Goal: Task Accomplishment & Management: Manage account settings

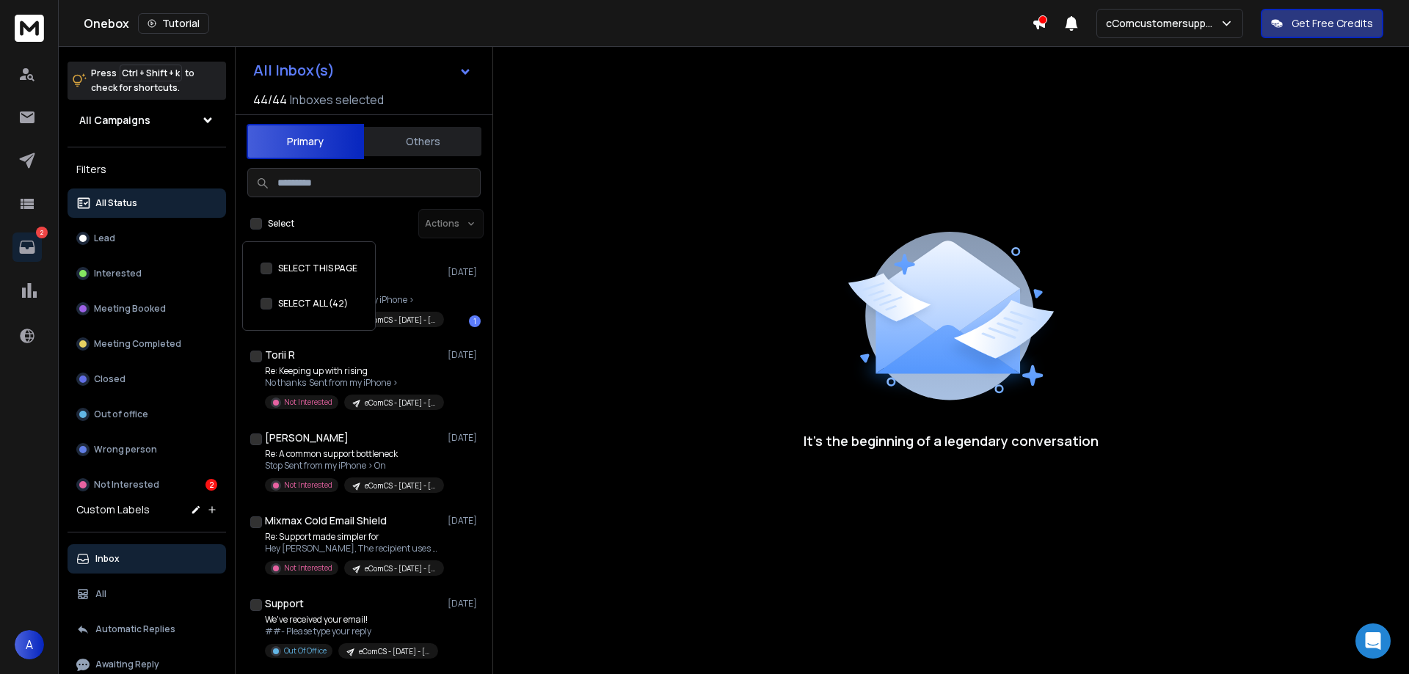
click at [320, 285] on div "SELECT THIS PAGE SELECT ALL (42)" at bounding box center [309, 286] width 114 height 76
click at [362, 284] on div "SELECT THIS PAGE SELECT ALL (42)" at bounding box center [309, 286] width 114 height 76
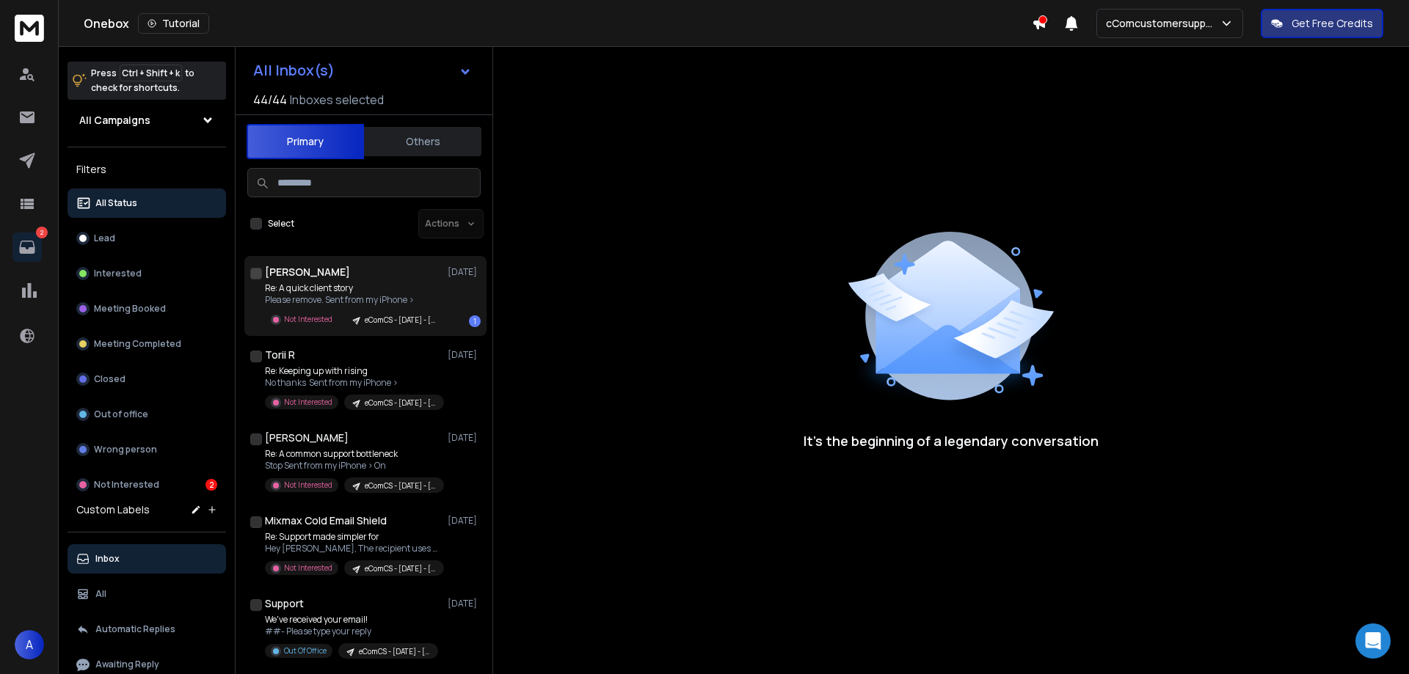
click at [383, 285] on p "Re: A quick client story" at bounding box center [353, 289] width 176 height 12
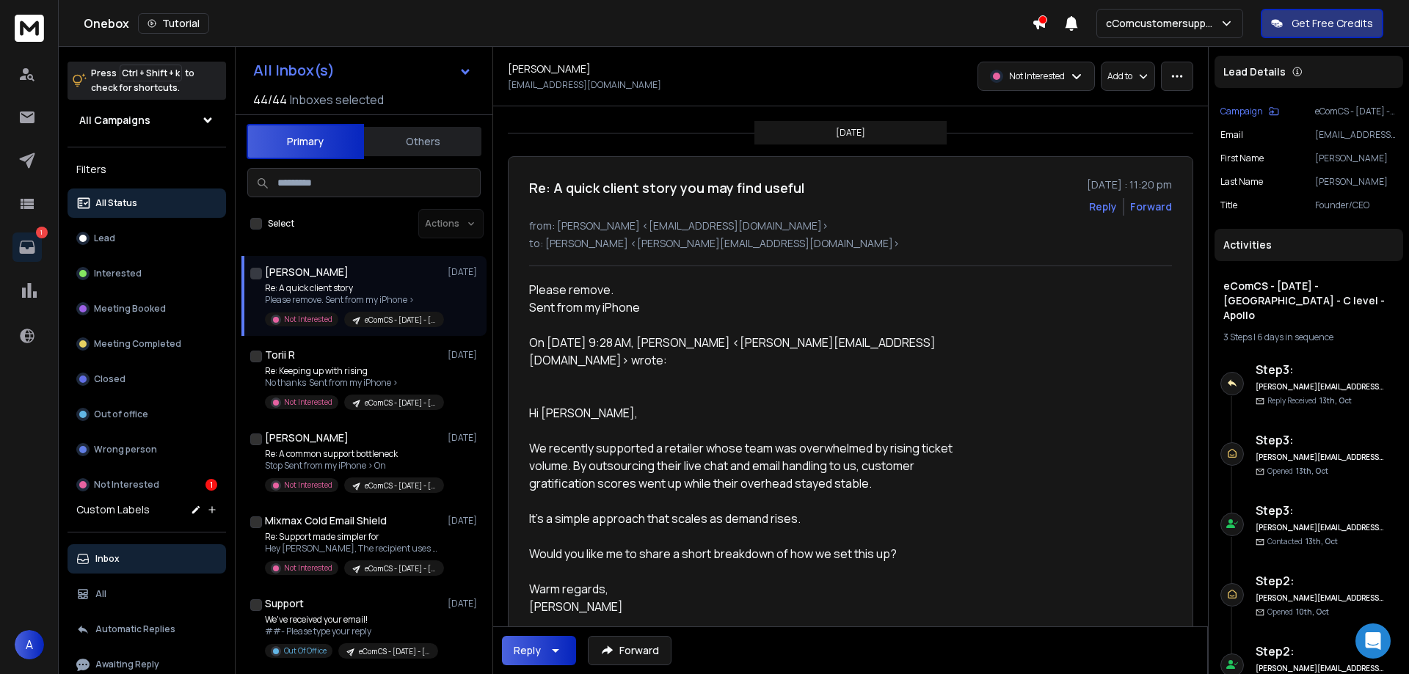
click at [120, 202] on p "All Status" at bounding box center [116, 203] width 42 height 12
click at [30, 124] on icon at bounding box center [27, 118] width 18 height 18
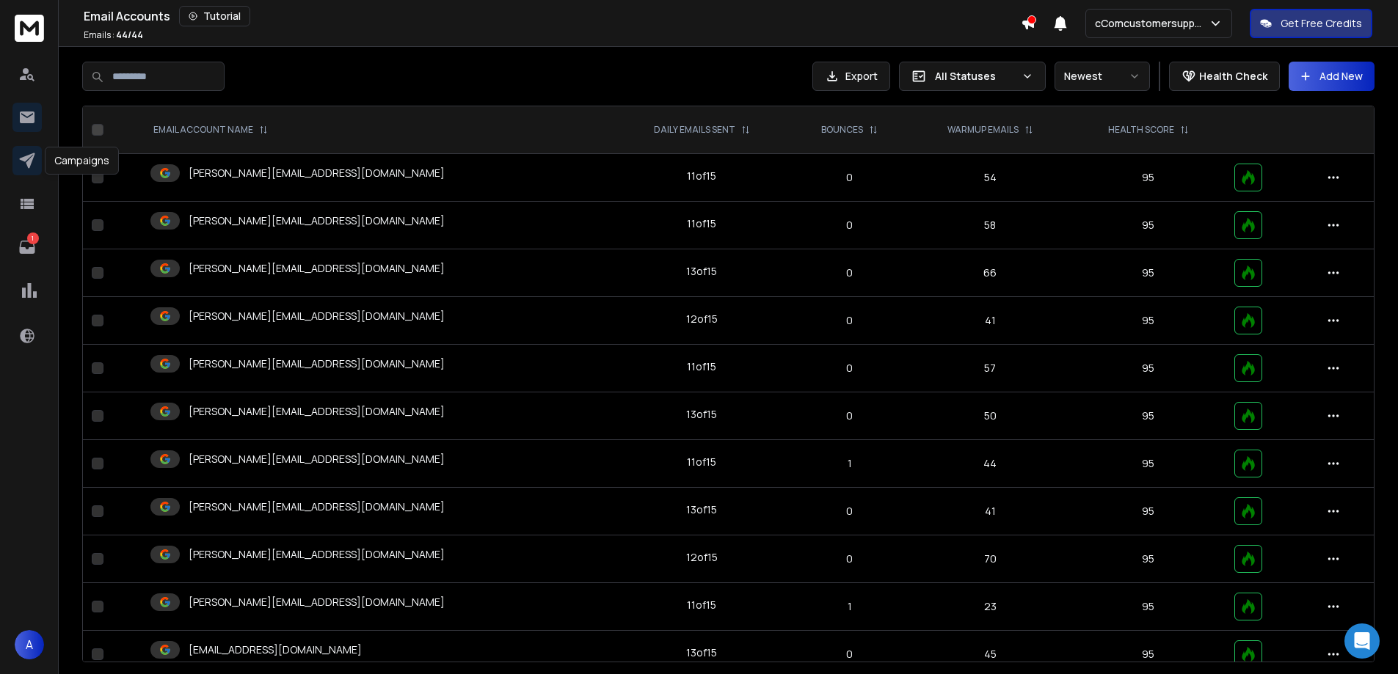
click at [32, 161] on icon at bounding box center [27, 161] width 18 height 18
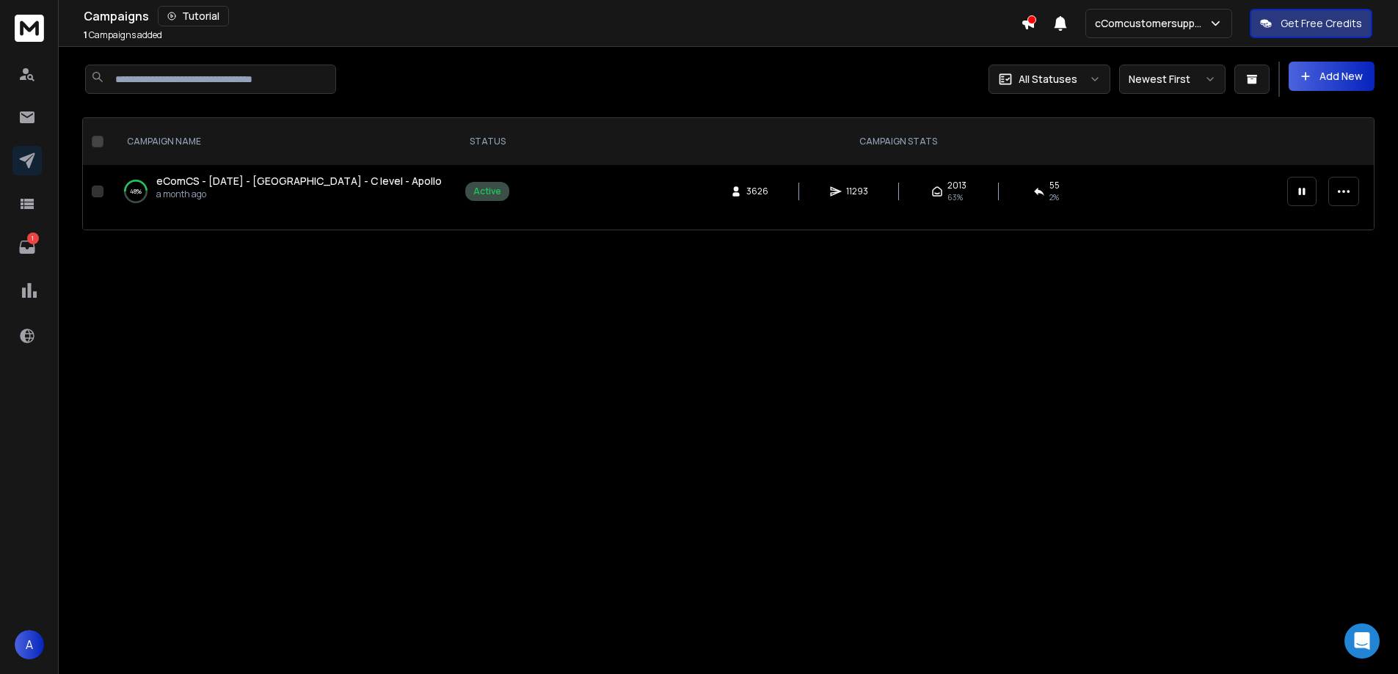
click at [285, 195] on p "a month ago" at bounding box center [298, 195] width 285 height 12
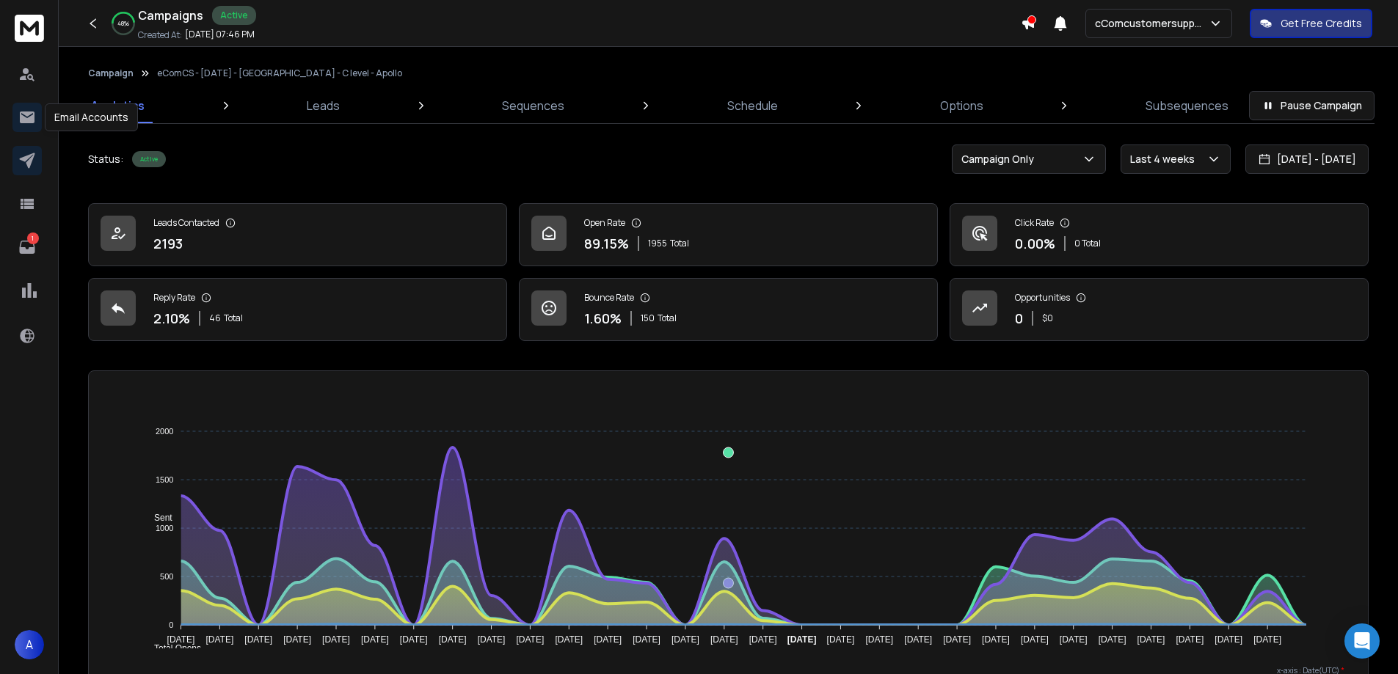
click at [13, 120] on link at bounding box center [26, 117] width 29 height 29
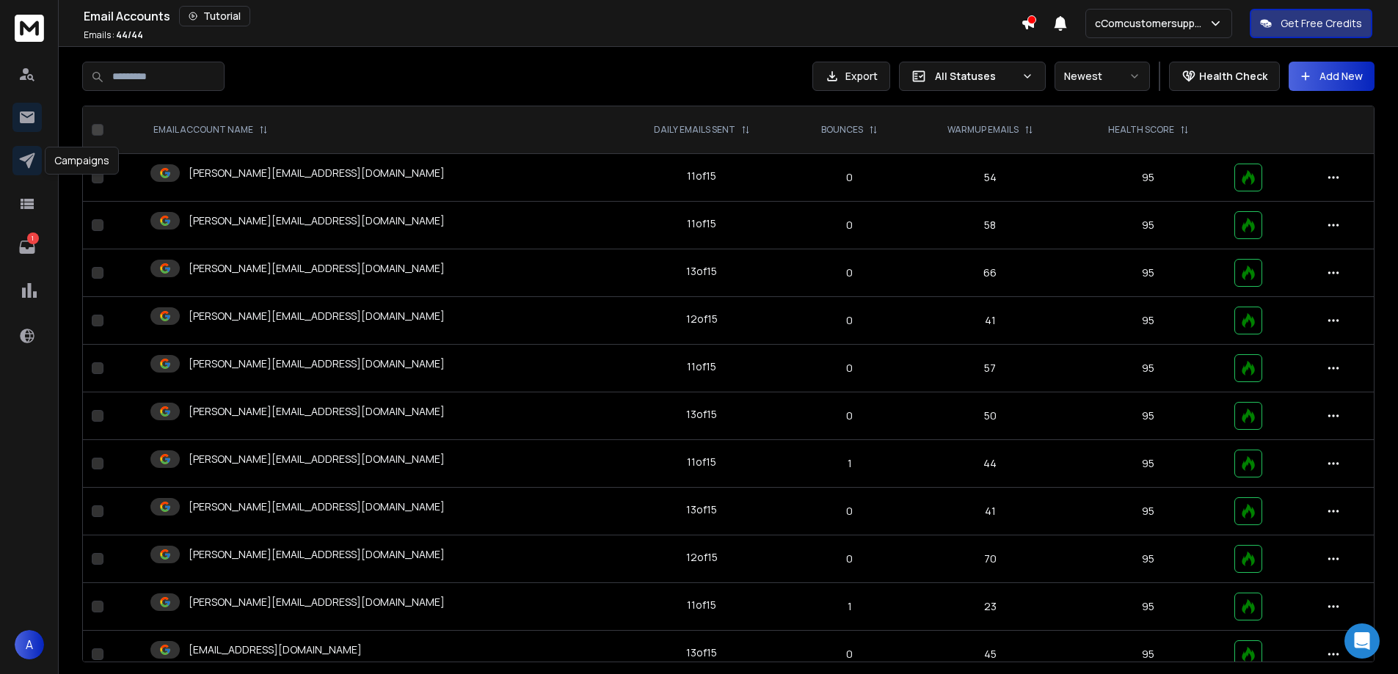
click at [32, 164] on icon at bounding box center [27, 161] width 18 height 18
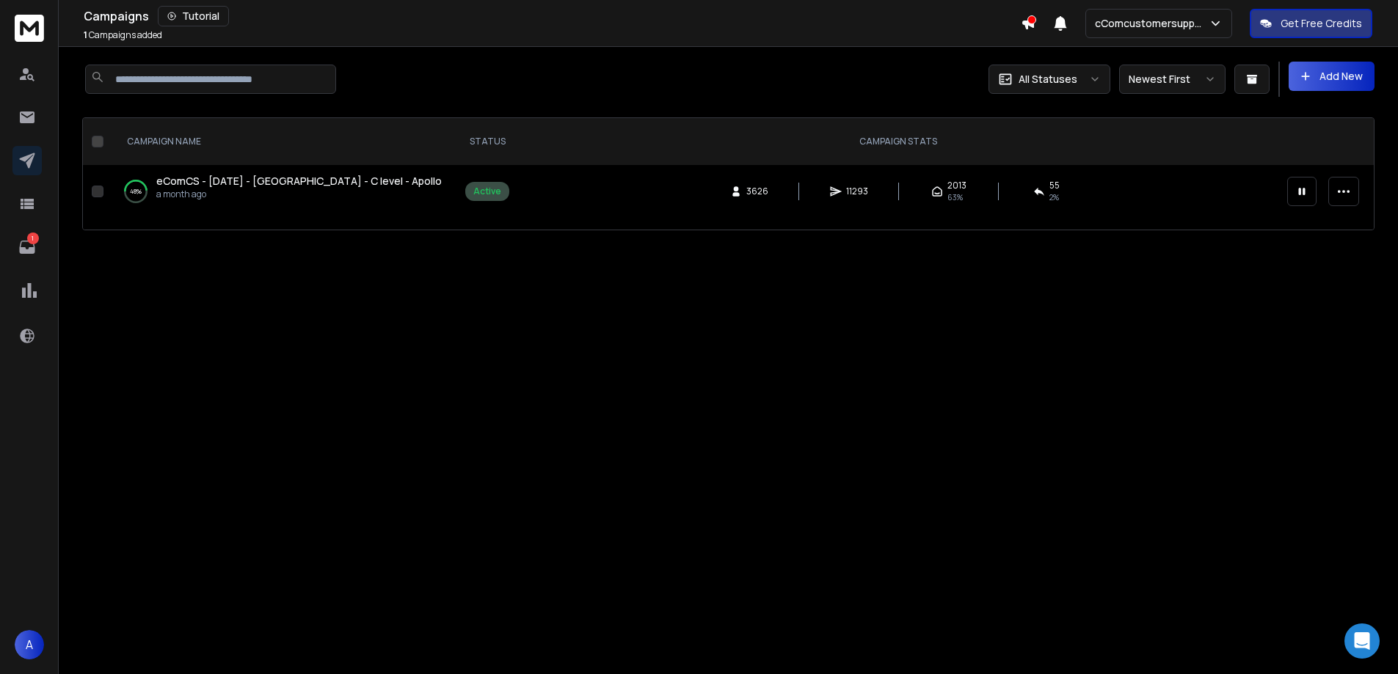
click at [298, 177] on span "eComCS - [DATE] - [GEOGRAPHIC_DATA] - C level - Apollo" at bounding box center [298, 181] width 285 height 14
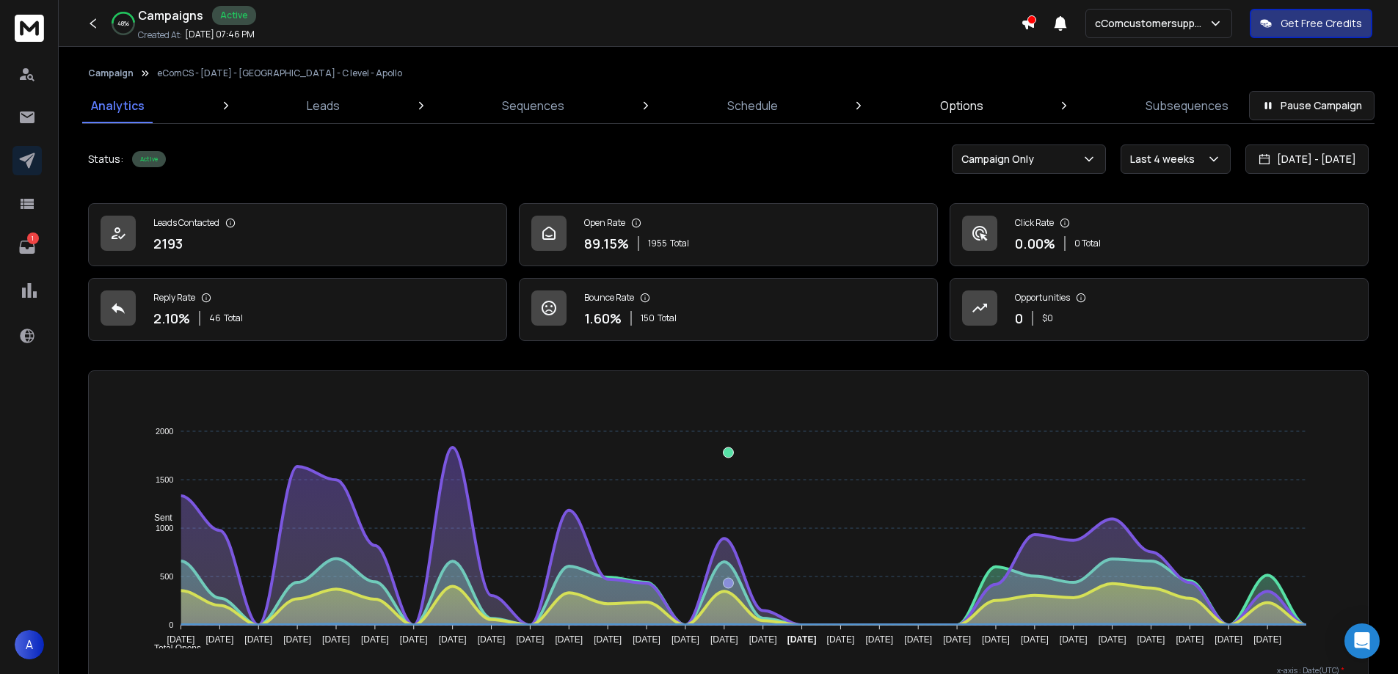
click at [947, 107] on p "Options" at bounding box center [961, 106] width 43 height 18
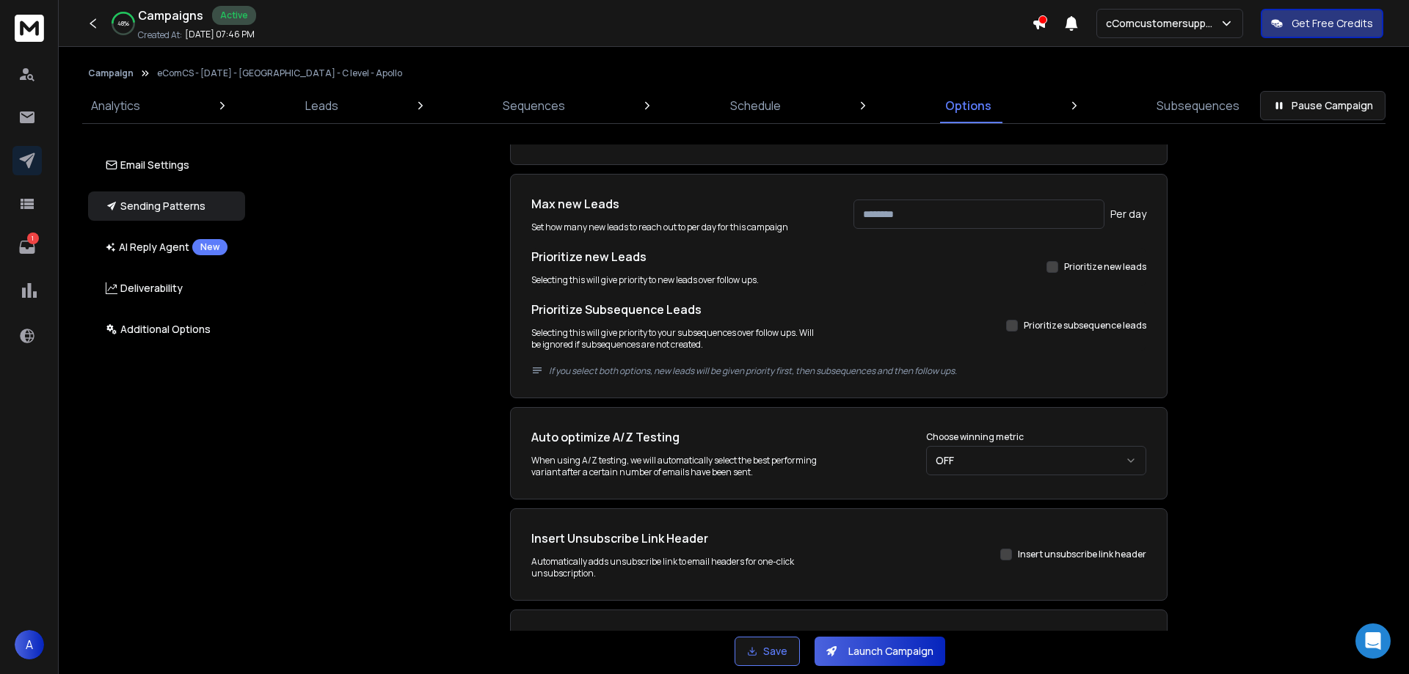
scroll to position [881, 0]
